Goal: Task Accomplishment & Management: Manage account settings

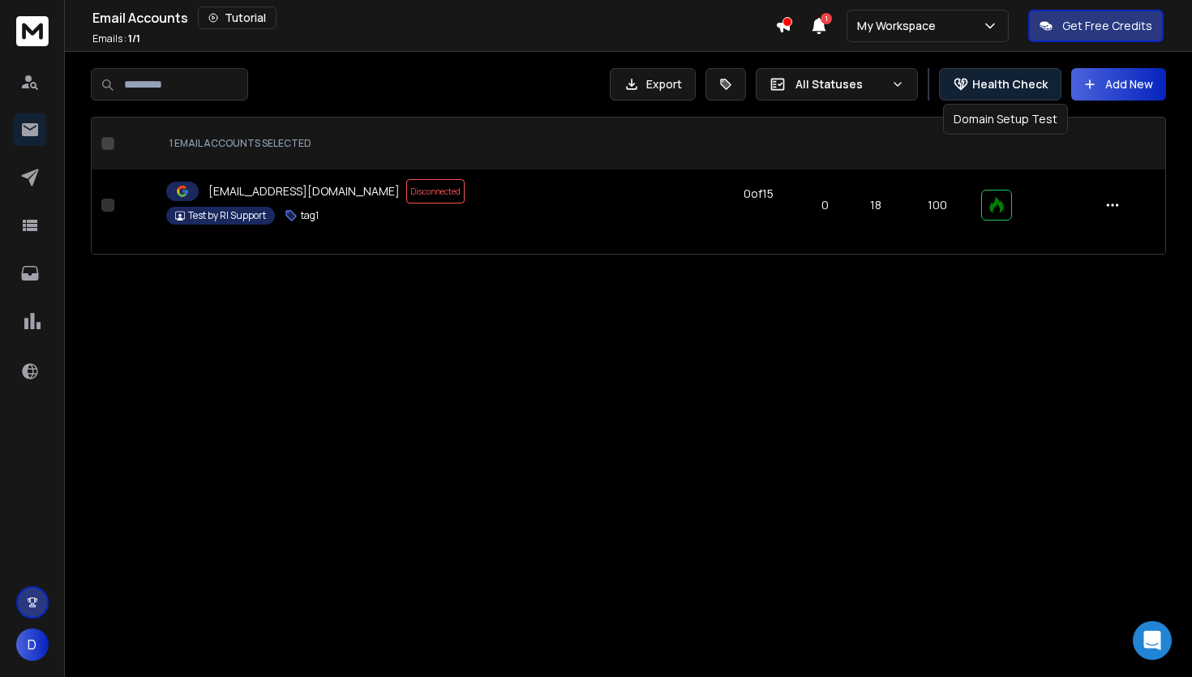
click at [1002, 92] on p "Health Check" at bounding box center [1009, 84] width 75 height 16
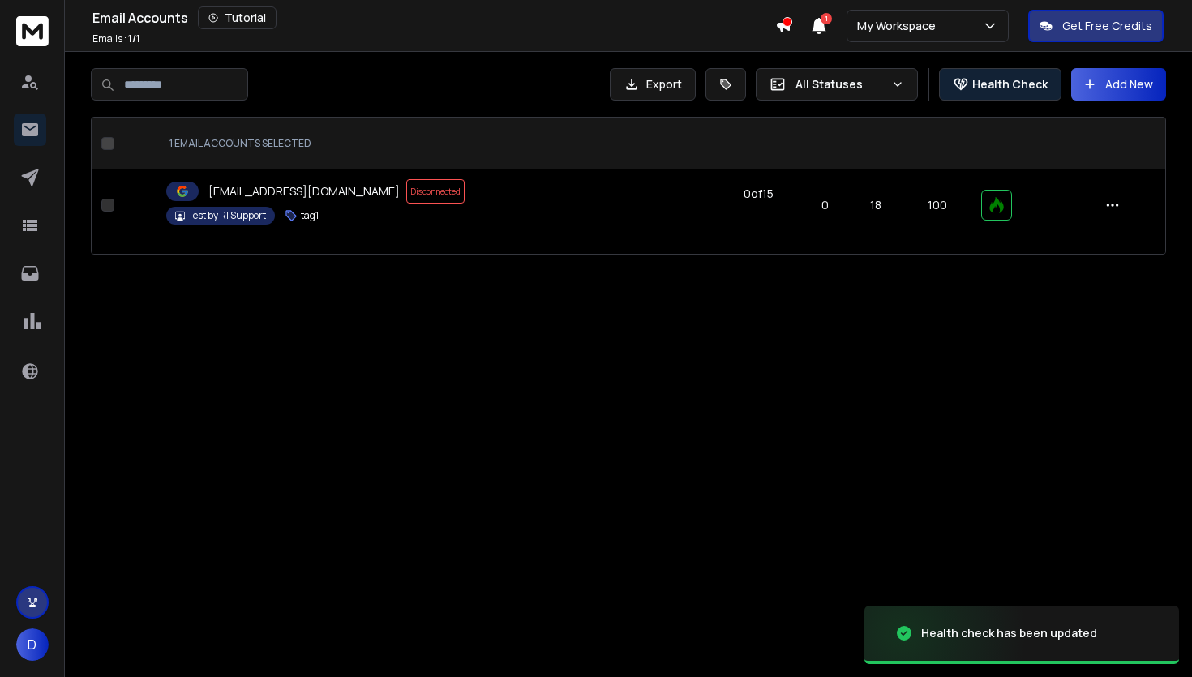
click at [983, 206] on div at bounding box center [996, 205] width 31 height 31
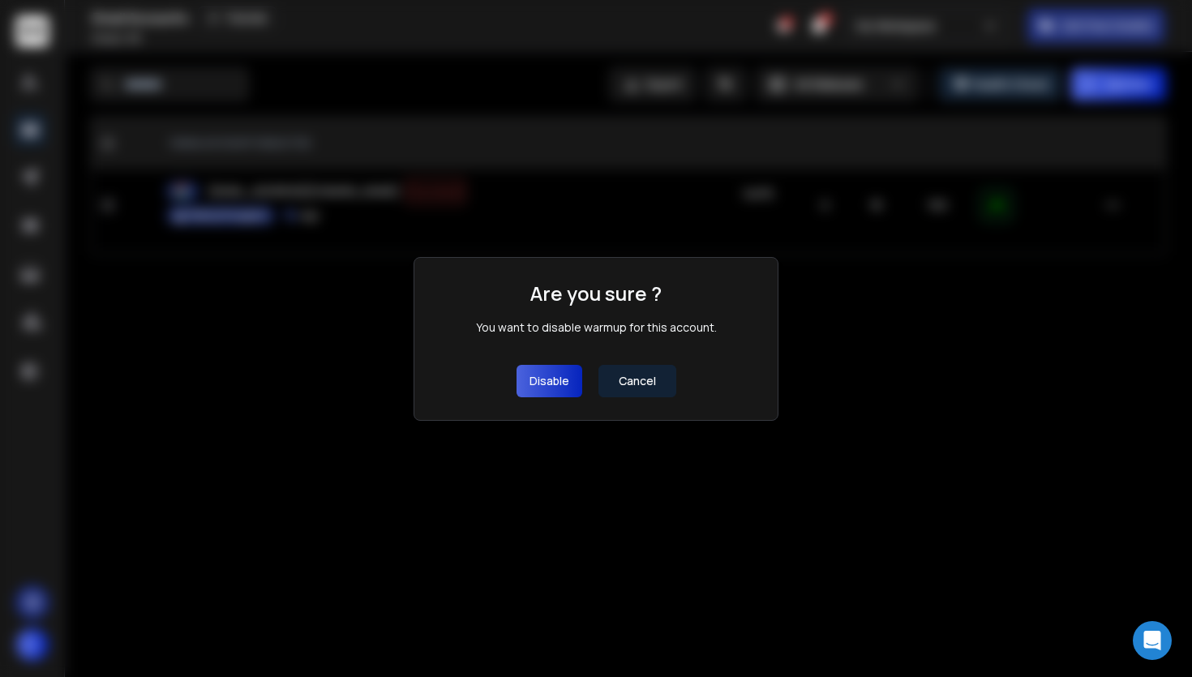
click at [633, 383] on button "Cancel" at bounding box center [637, 381] width 78 height 32
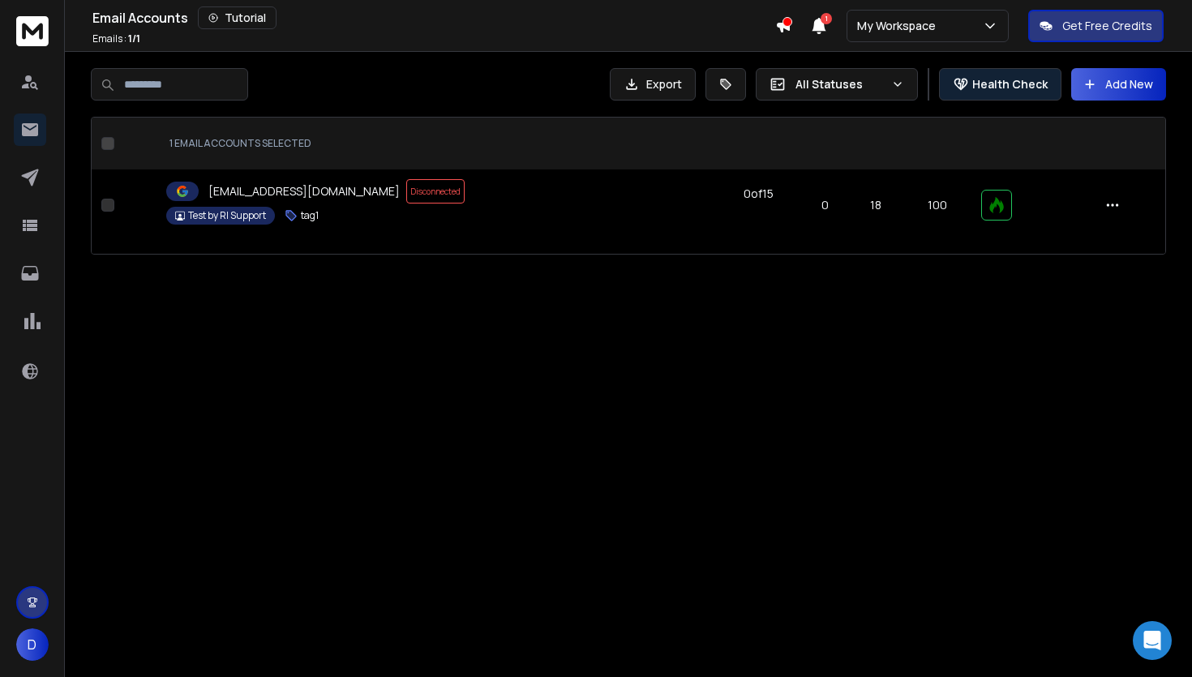
click at [1111, 209] on icon at bounding box center [1112, 205] width 15 height 15
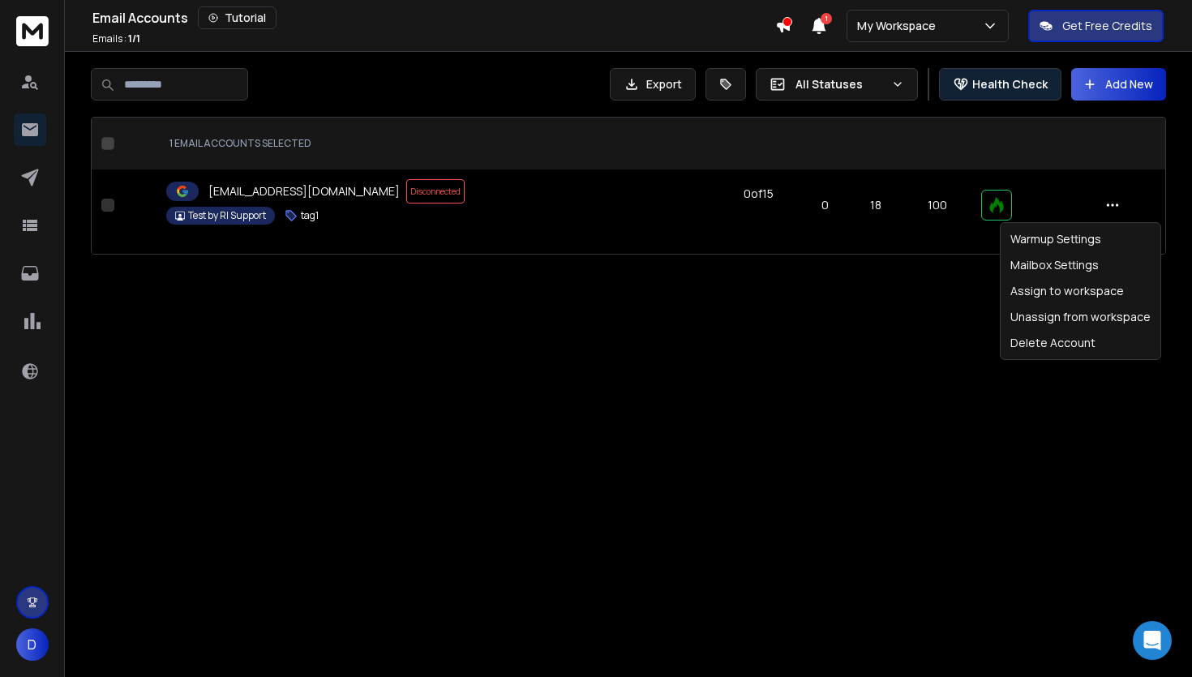
click at [827, 417] on div "ReferralStack Unlock AI-powered affiliate growth Lifetime Deals available! Clai…" at bounding box center [596, 338] width 1192 height 677
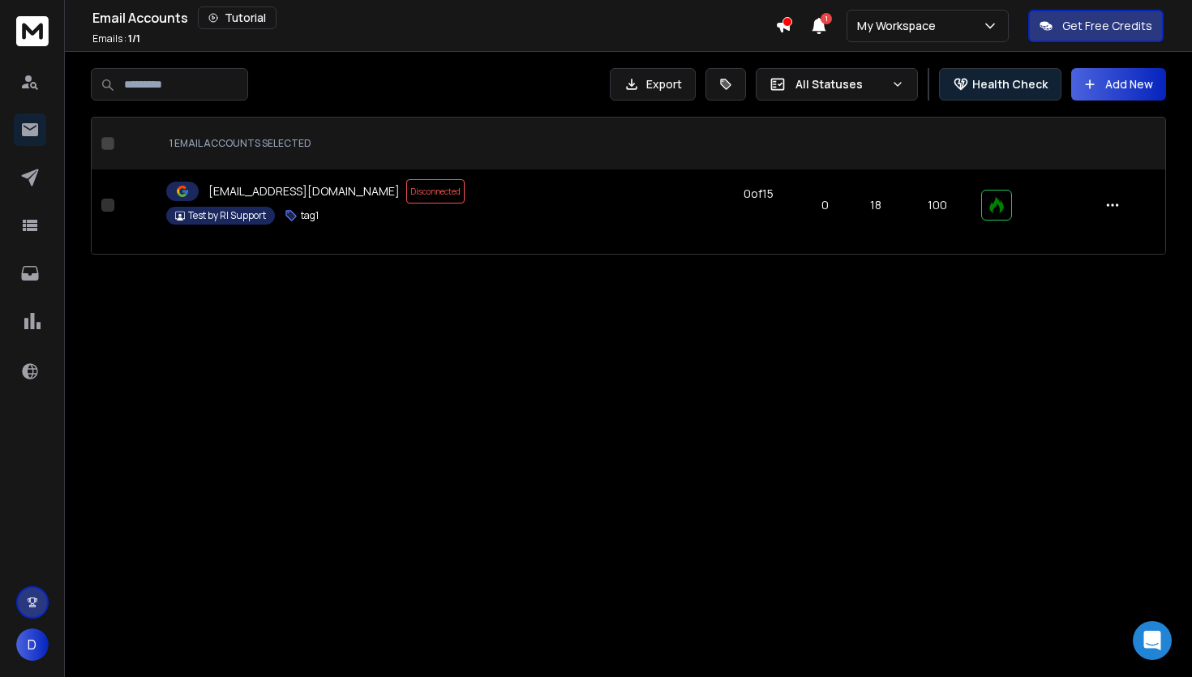
click at [863, 79] on p "All Statuses" at bounding box center [839, 84] width 89 height 16
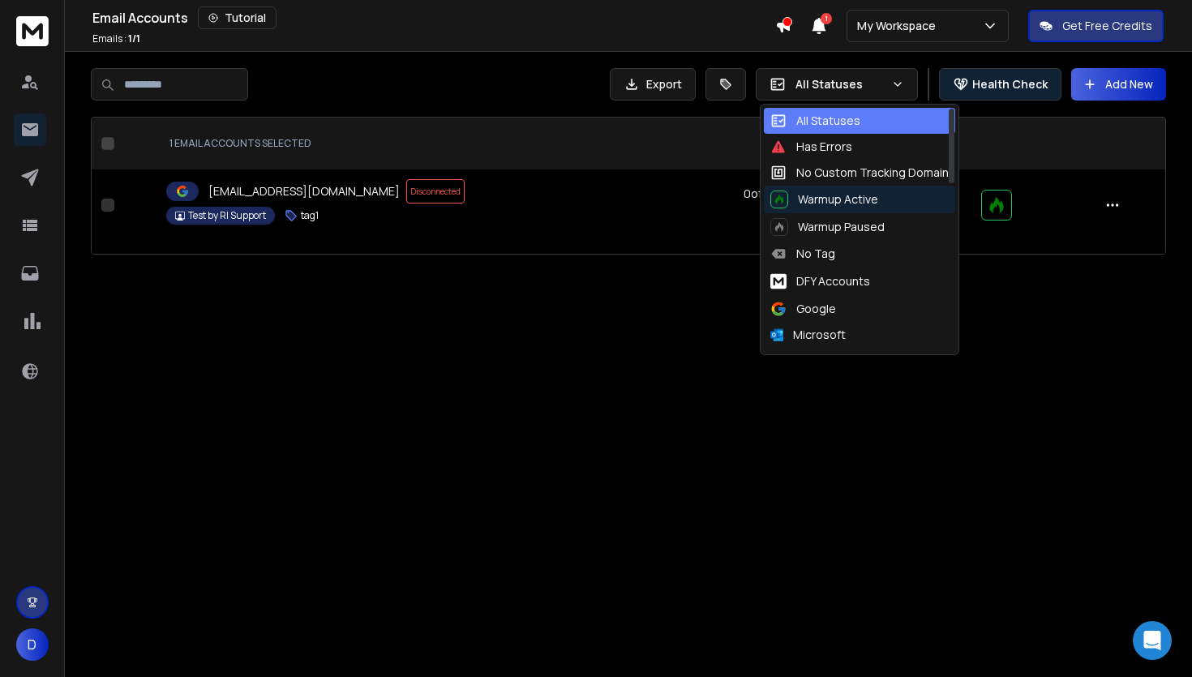
click at [851, 199] on div "Warmup Active" at bounding box center [824, 199] width 108 height 18
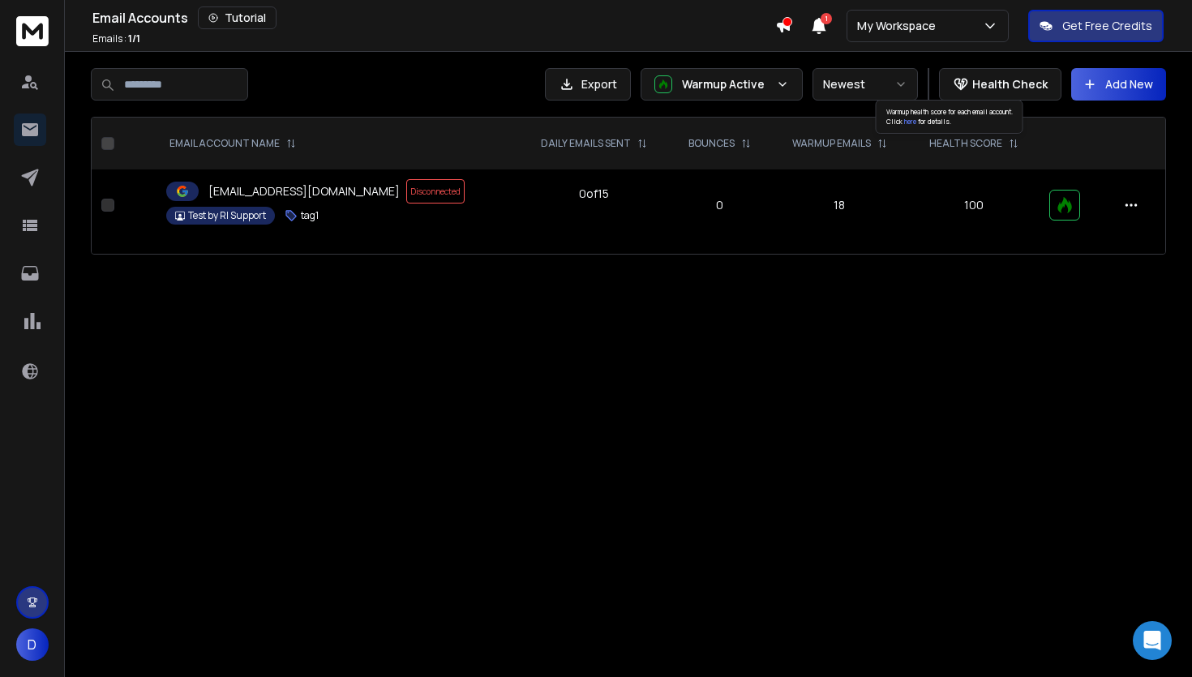
click at [889, 96] on body "ReferralStack Unlock AI-powered affiliate growth Lifetime Deals available! Clai…" at bounding box center [596, 338] width 1192 height 677
click at [889, 96] on button "Newest" at bounding box center [864, 84] width 105 height 32
click at [694, 88] on p "Warmup Active" at bounding box center [726, 84] width 88 height 16
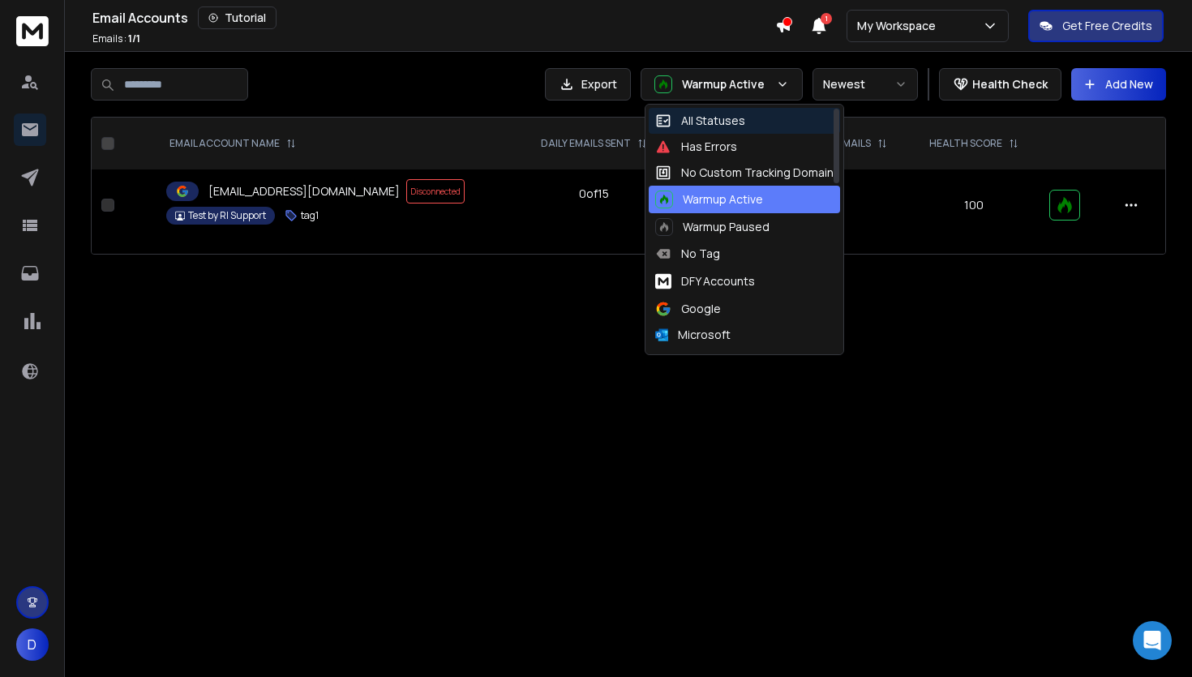
click at [721, 120] on div "All Statuses" at bounding box center [700, 121] width 90 height 16
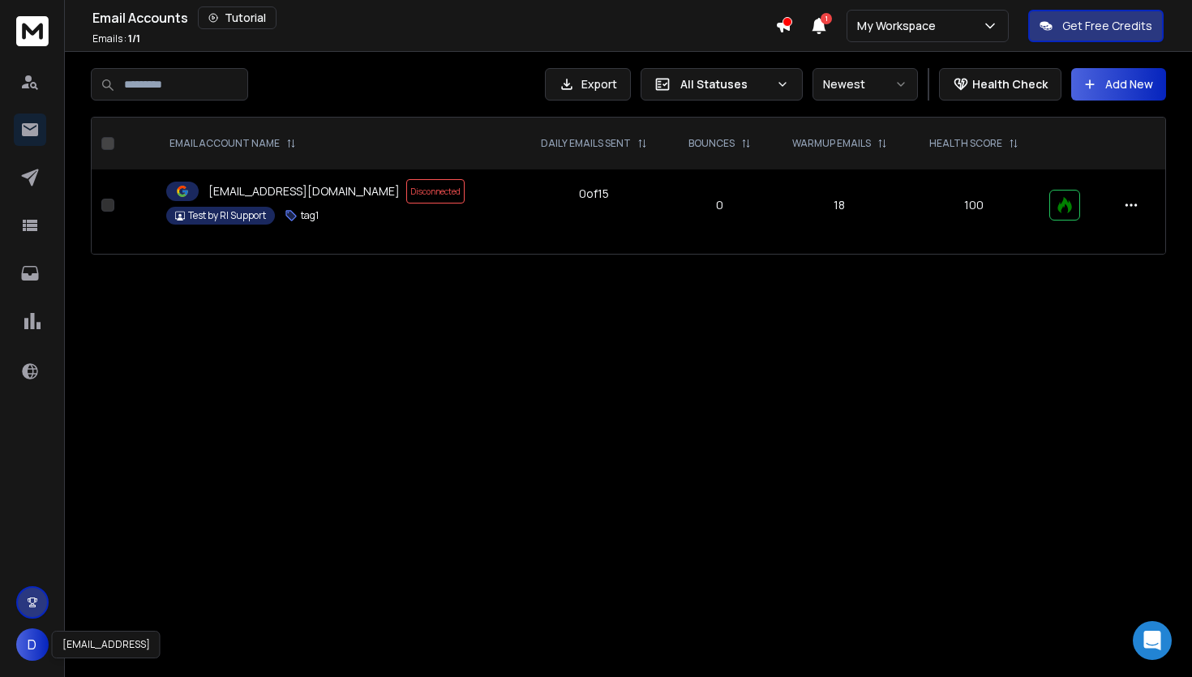
click at [36, 632] on span "D" at bounding box center [32, 644] width 32 height 32
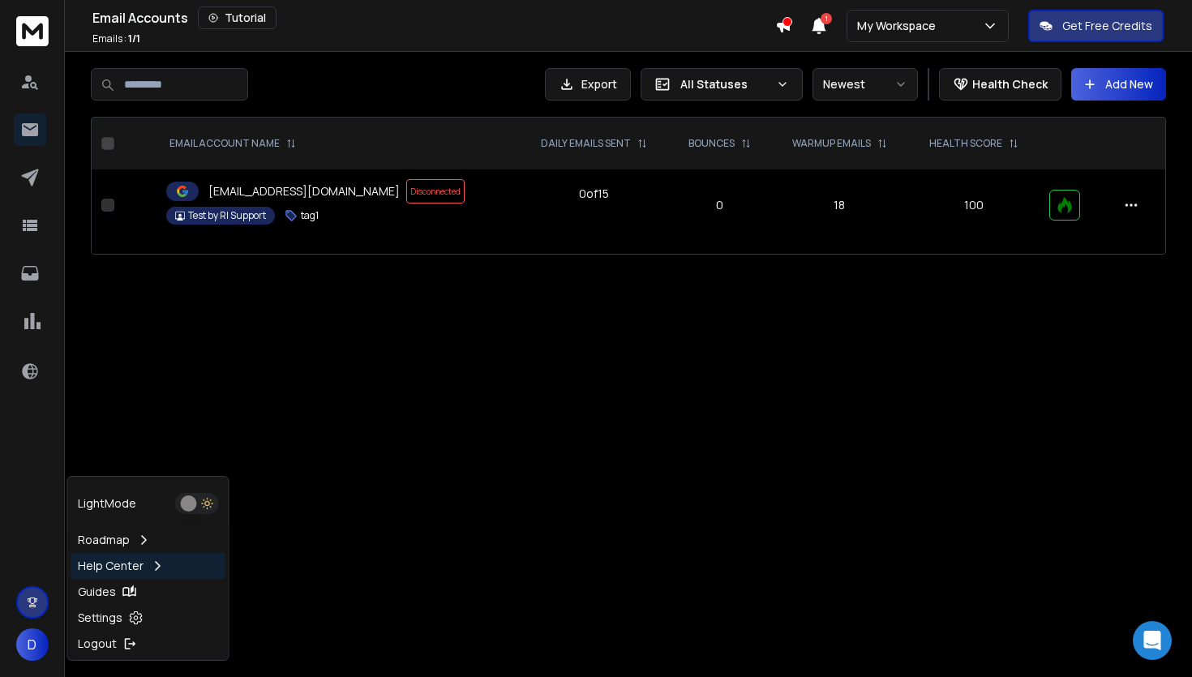
click at [101, 568] on p "Help Center" at bounding box center [111, 566] width 66 height 16
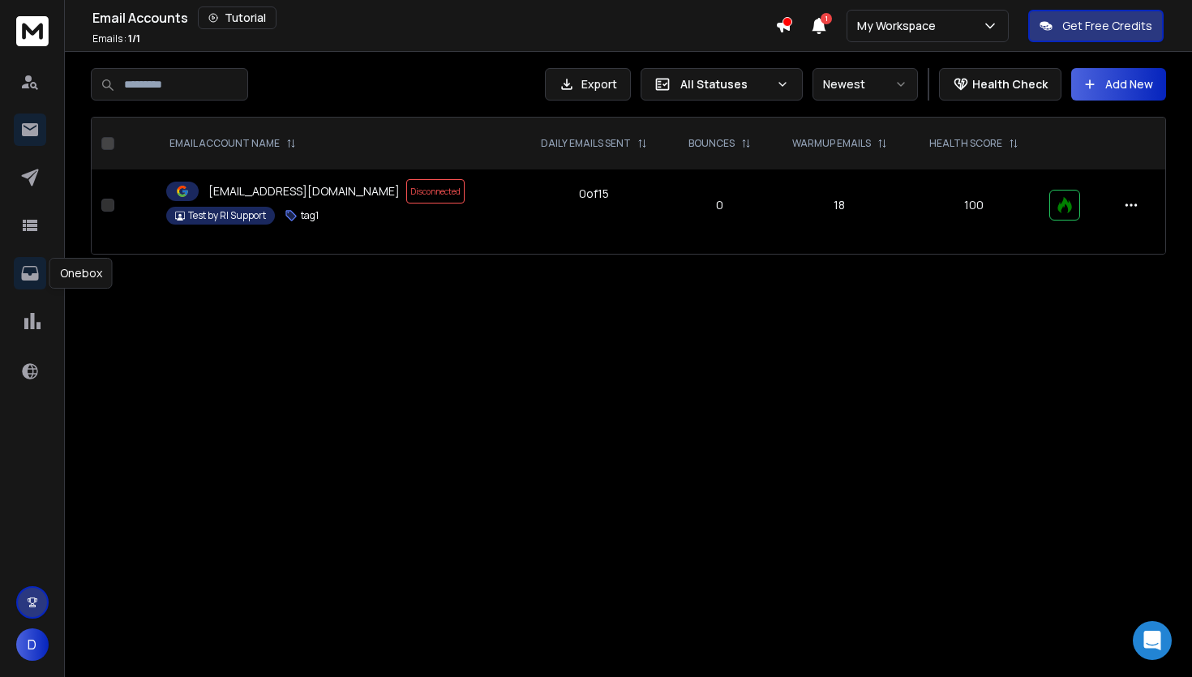
click at [33, 275] on icon at bounding box center [29, 273] width 17 height 15
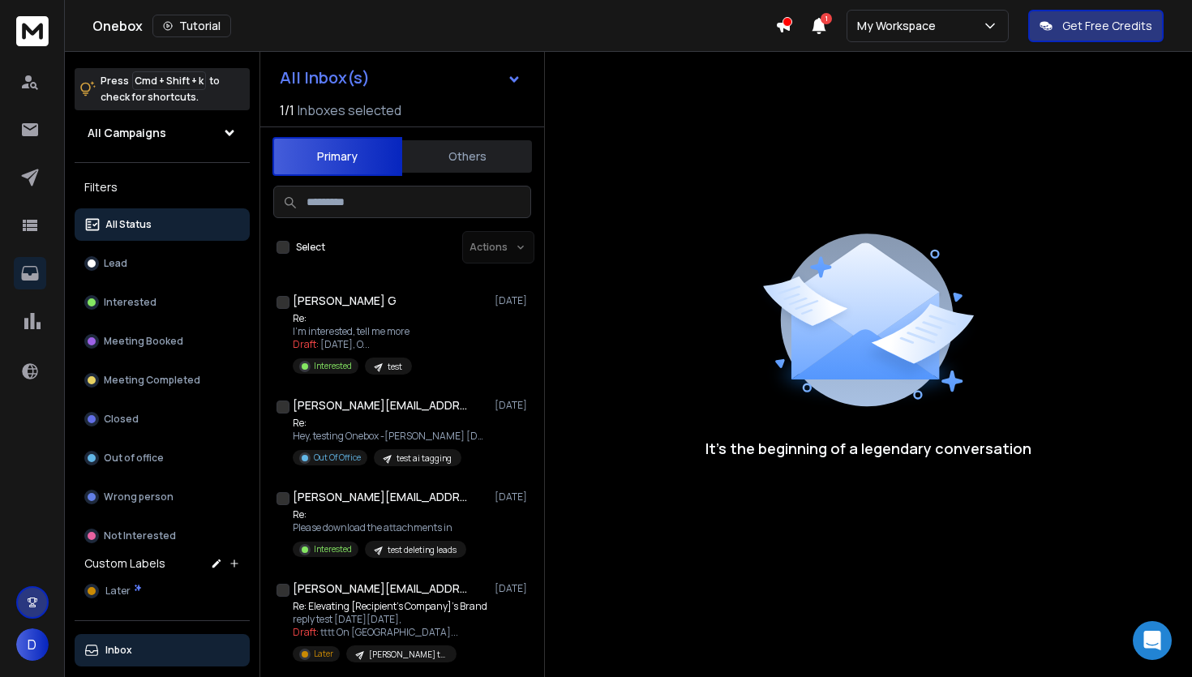
click at [37, 663] on div "D" at bounding box center [32, 338] width 65 height 677
click at [39, 646] on span "D" at bounding box center [32, 644] width 32 height 32
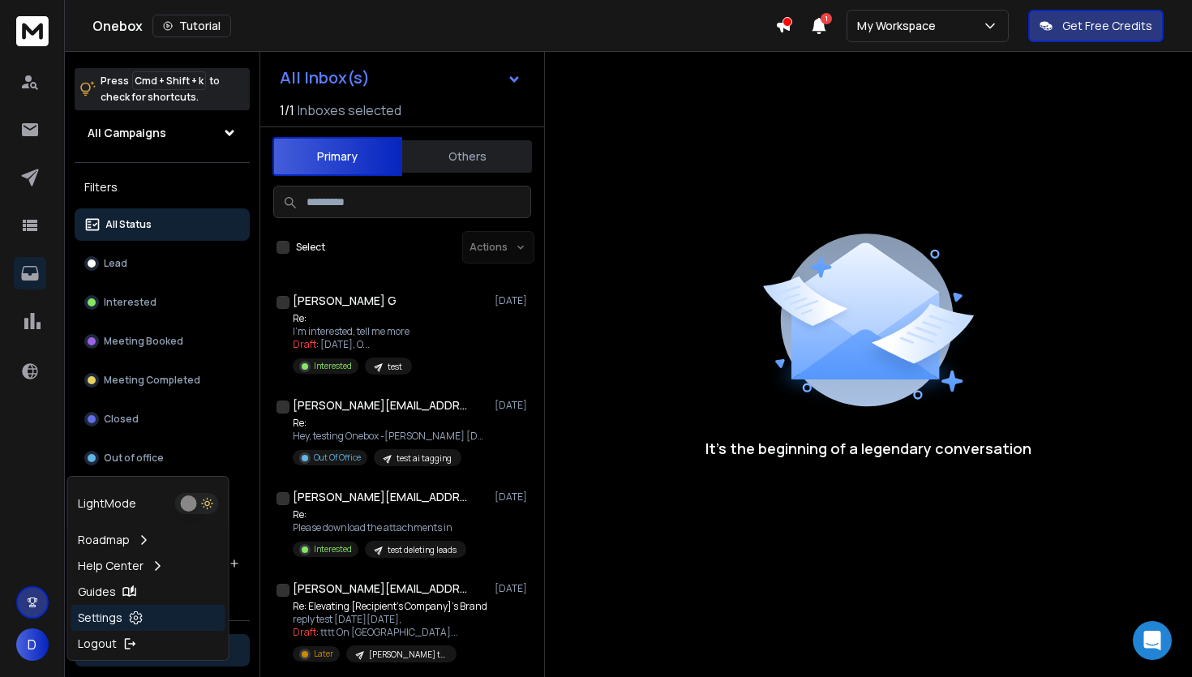
click at [133, 621] on icon at bounding box center [136, 617] width 12 height 12
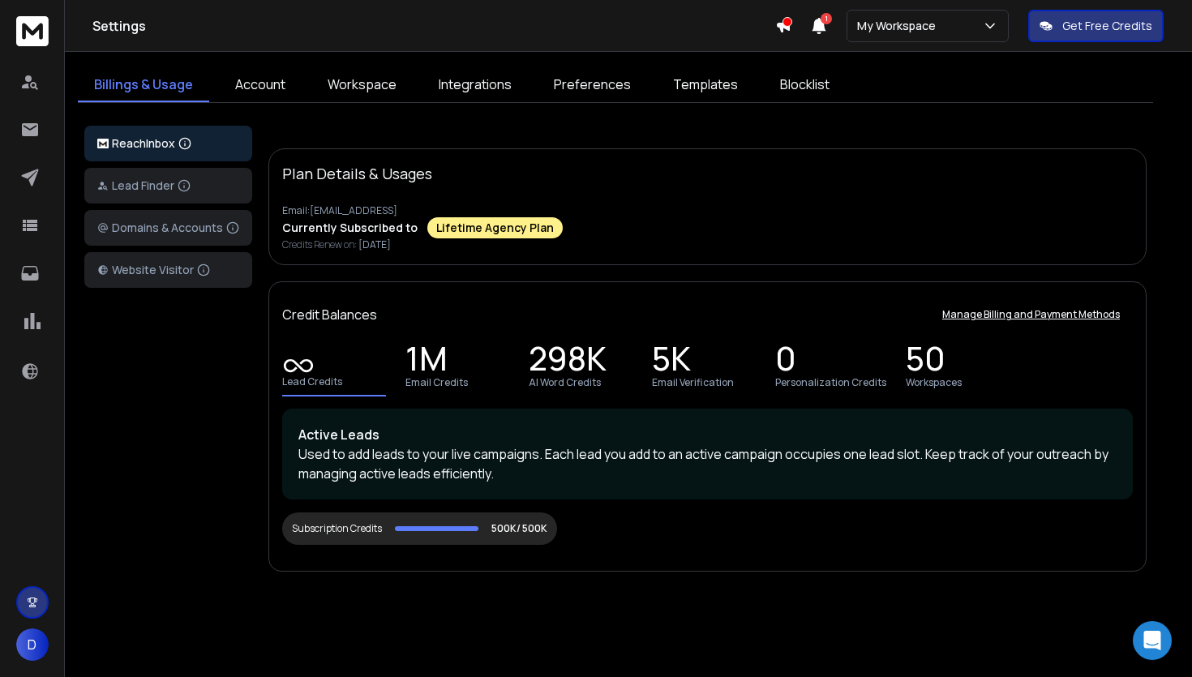
click at [216, 194] on button "Lead Finder" at bounding box center [168, 186] width 168 height 36
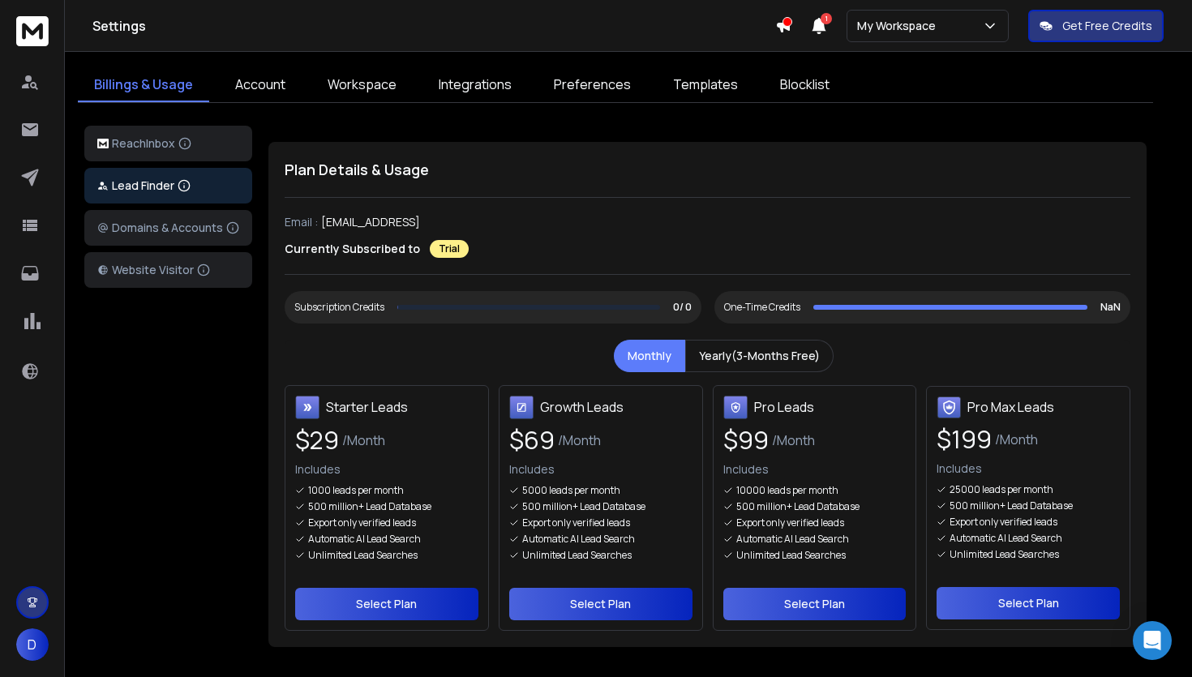
click at [195, 231] on button "Domains & Accounts" at bounding box center [168, 228] width 168 height 36
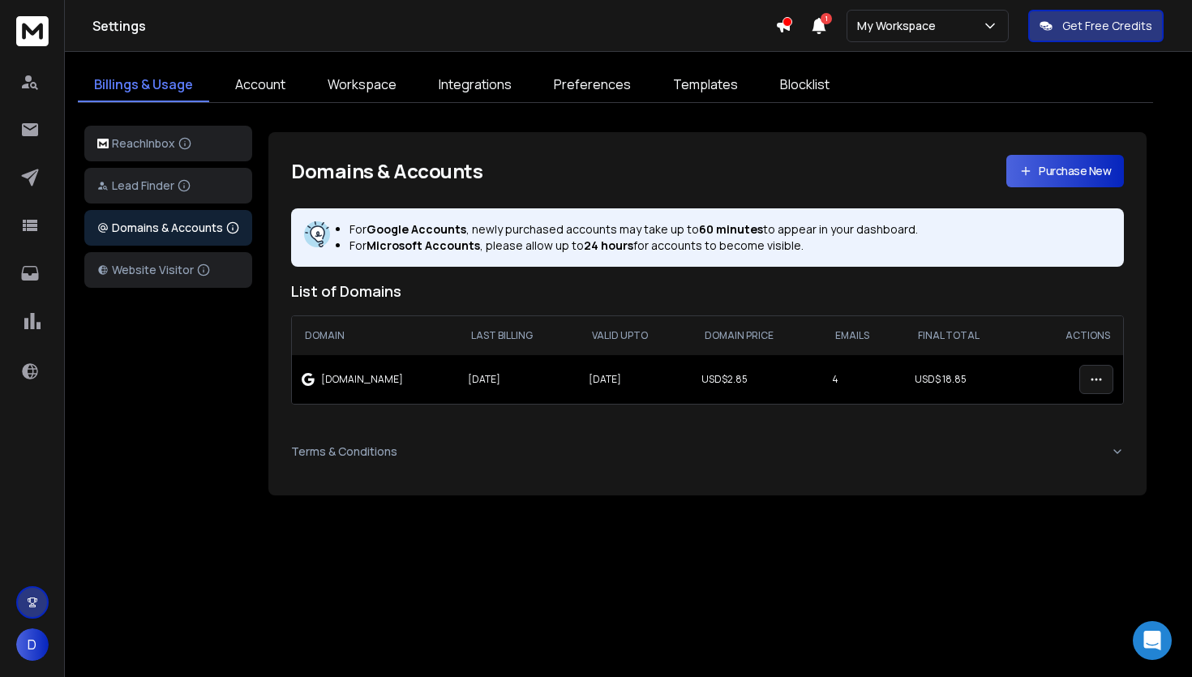
click at [195, 261] on button "Website Visitor" at bounding box center [168, 270] width 168 height 36
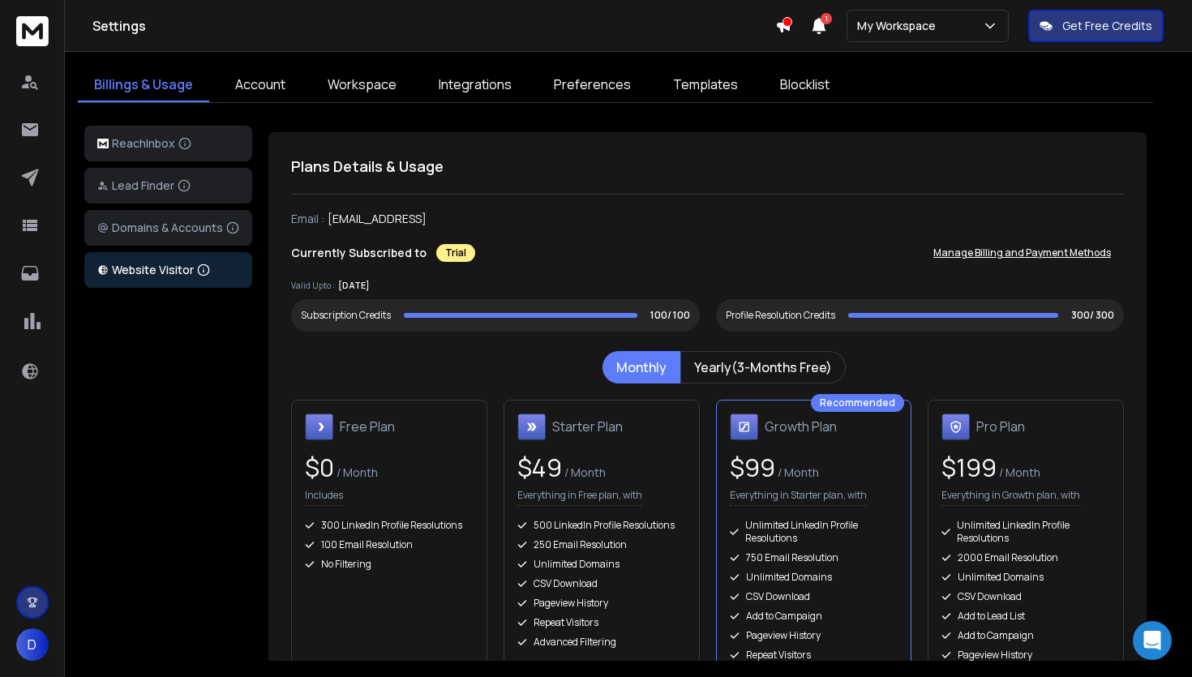
scroll to position [36, 0]
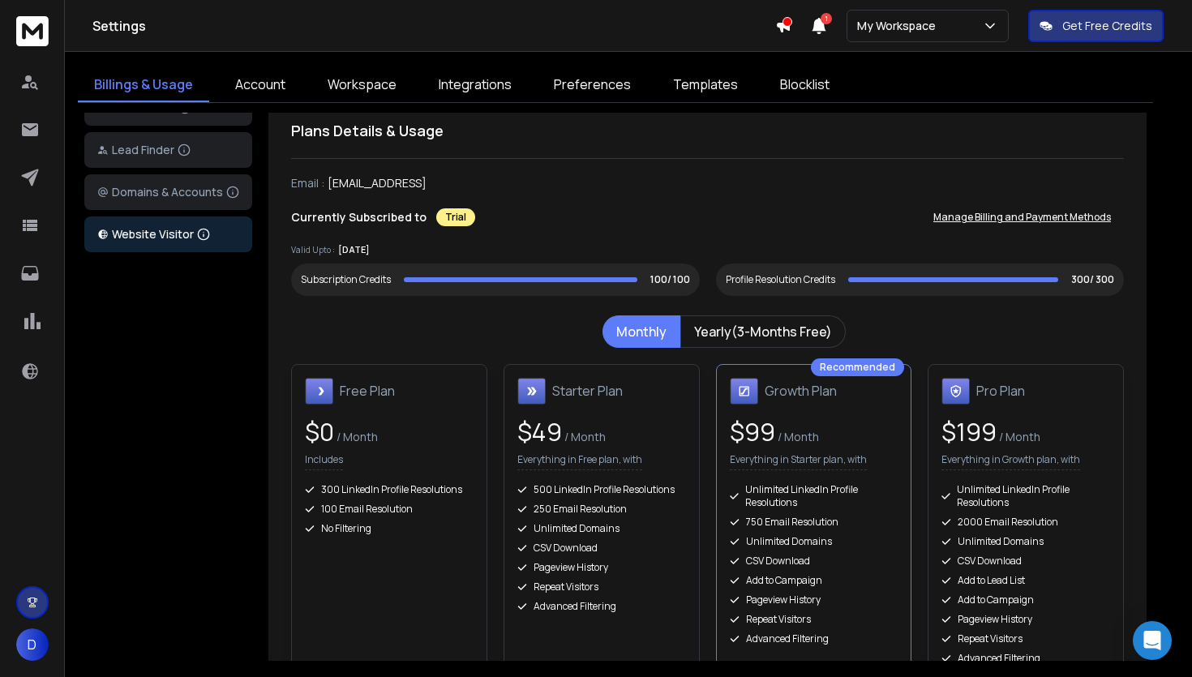
click at [196, 121] on div "ReachInbox Lead Finder Domains & Accounts Website Visitor Plans Details & Usage…" at bounding box center [615, 387] width 1075 height 548
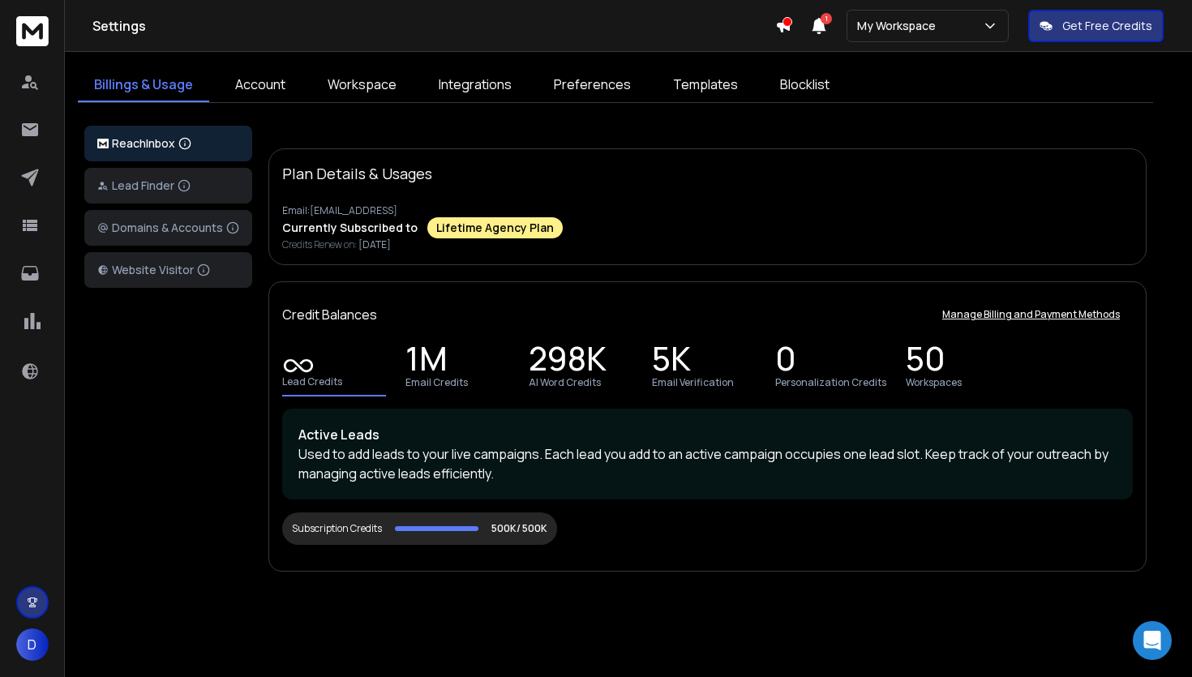
scroll to position [0, 0]
click at [196, 121] on div "ReachInbox Lead Finder Domains & Accounts Website Visitor Plan Details & Usages…" at bounding box center [615, 387] width 1075 height 548
